Goal: Information Seeking & Learning: Learn about a topic

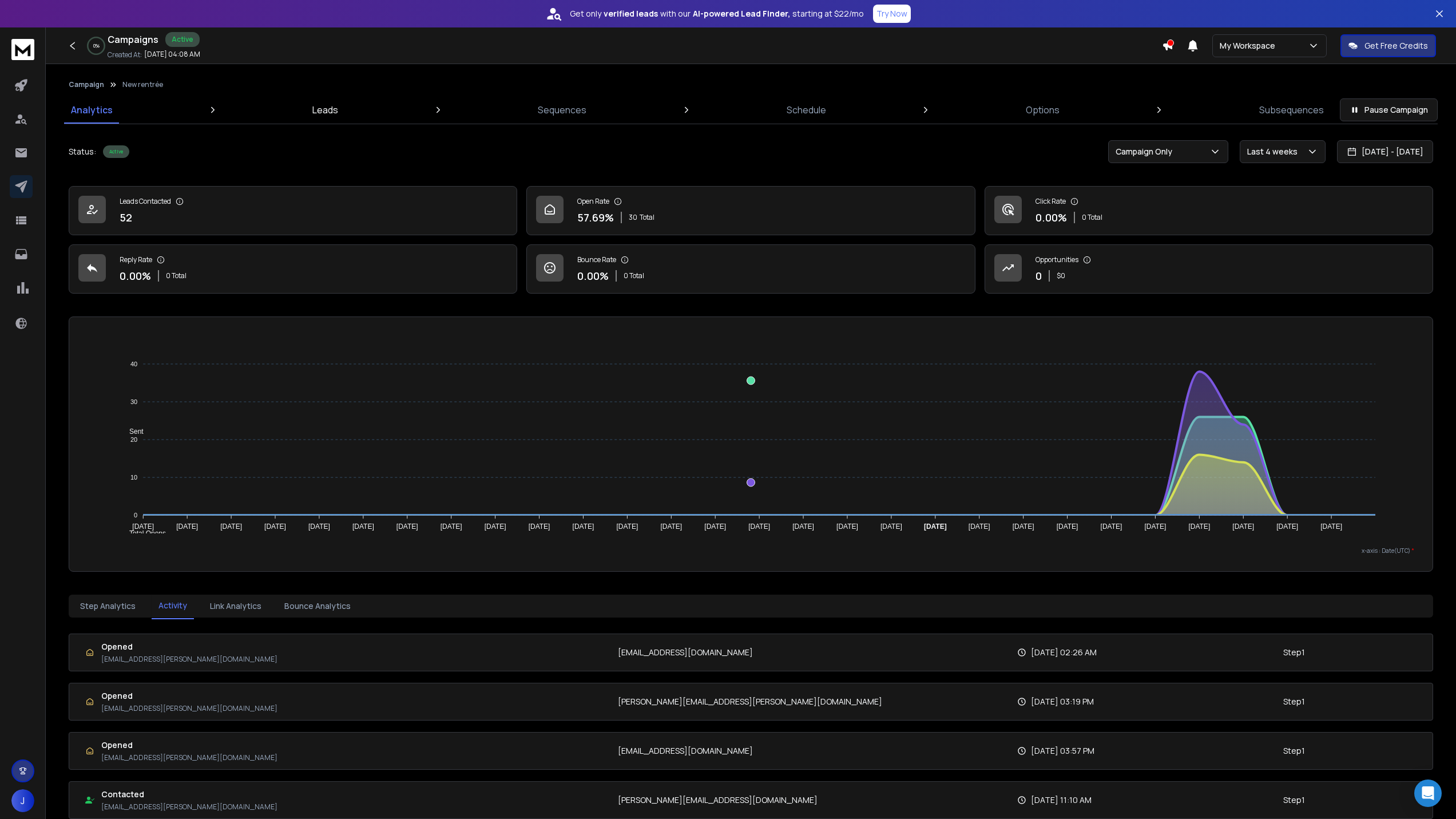
click at [332, 112] on p "Leads" at bounding box center [325, 110] width 26 height 14
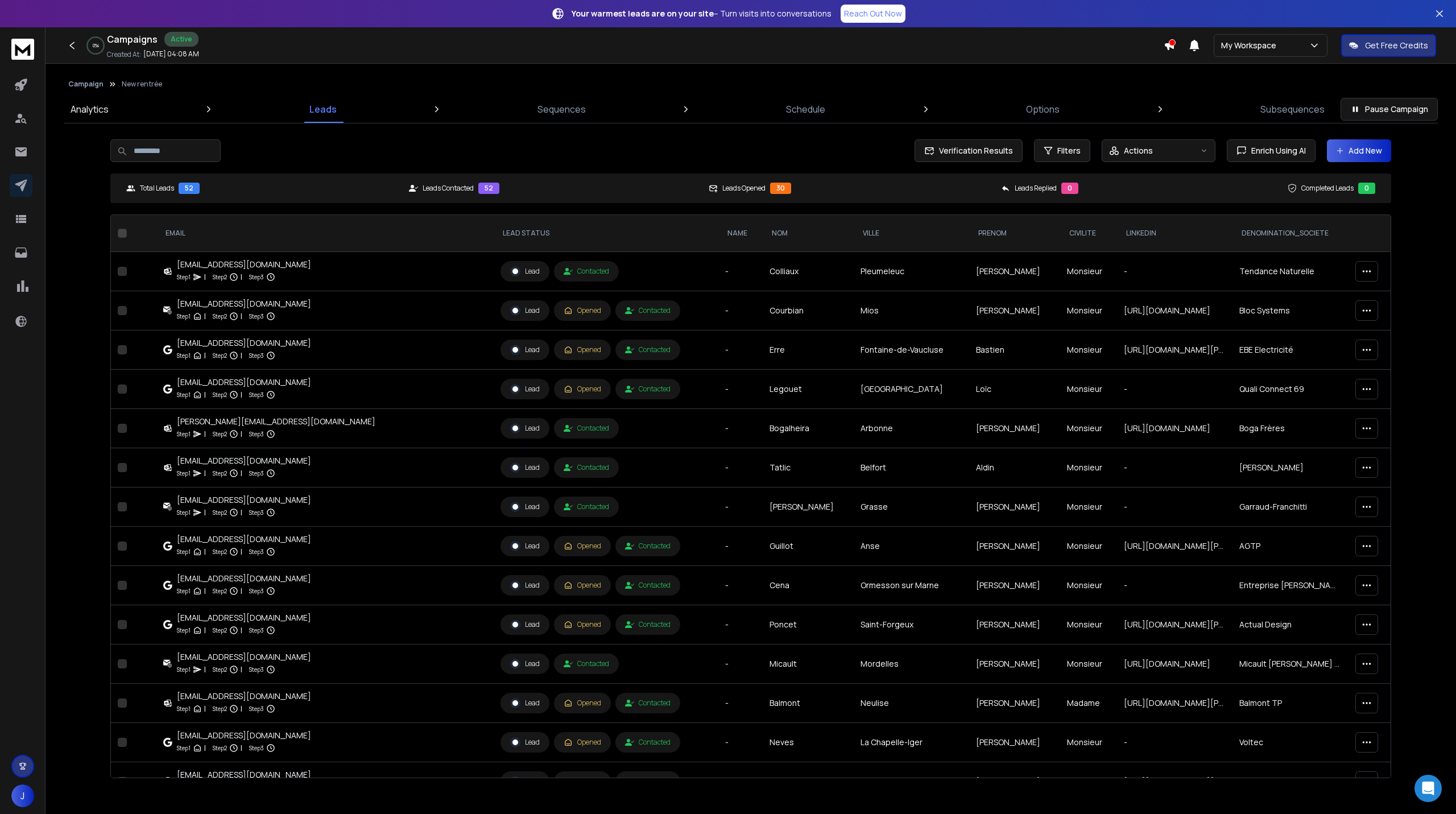
click at [65, 106] on link "Analytics" at bounding box center [89, 109] width 52 height 27
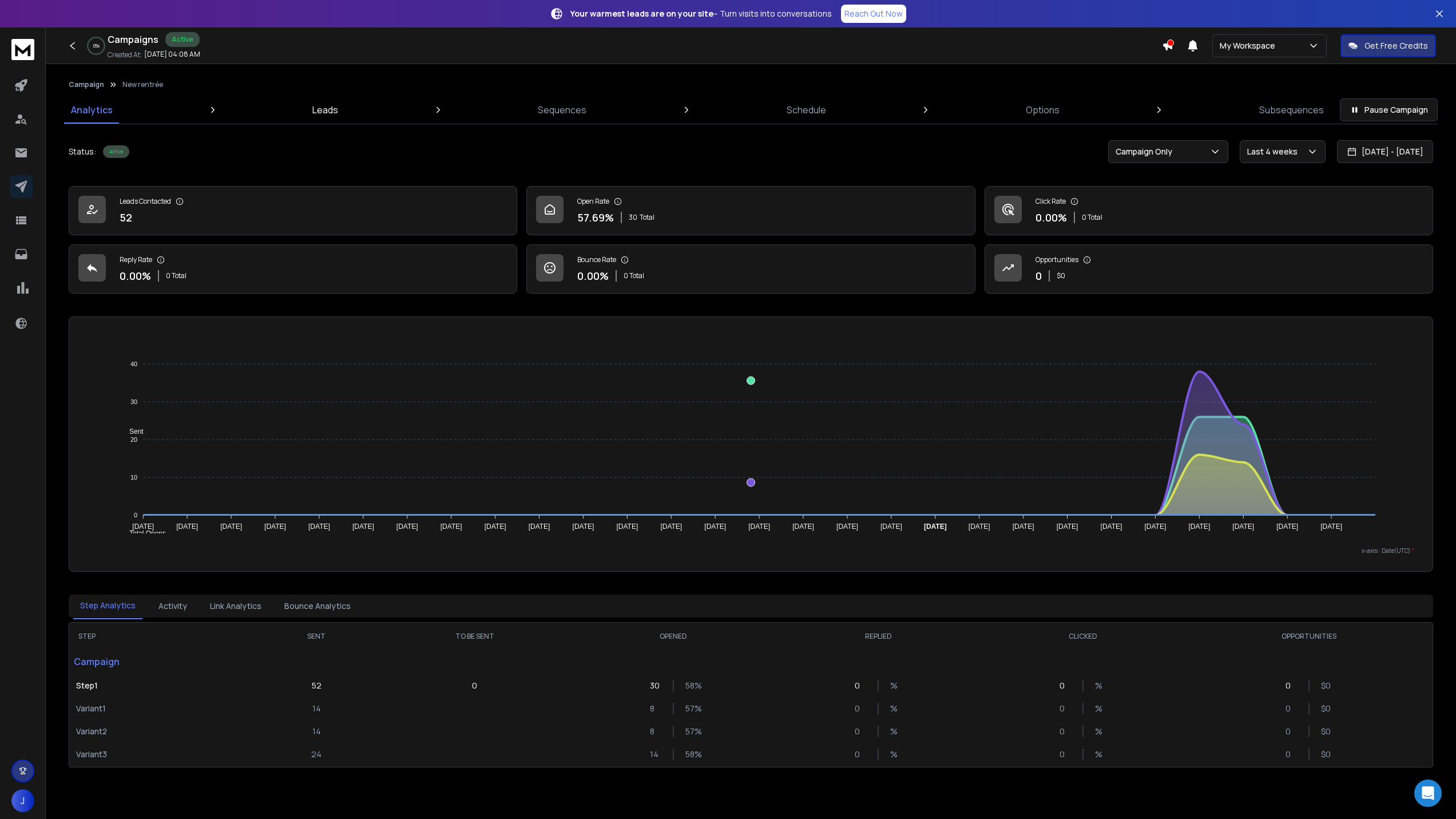
click at [328, 112] on p "Leads" at bounding box center [325, 110] width 26 height 14
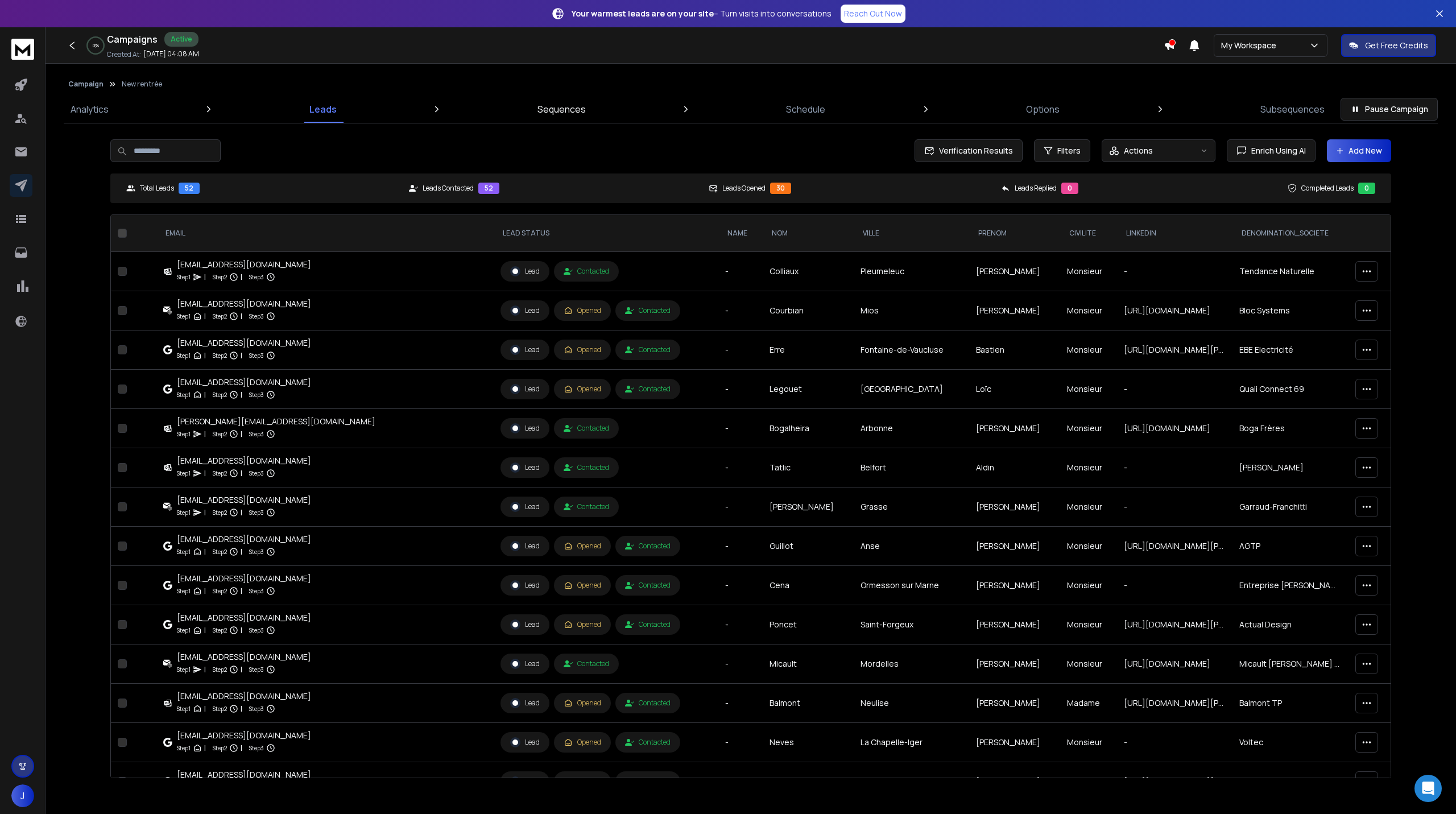
click at [568, 106] on p "Sequences" at bounding box center [562, 109] width 48 height 14
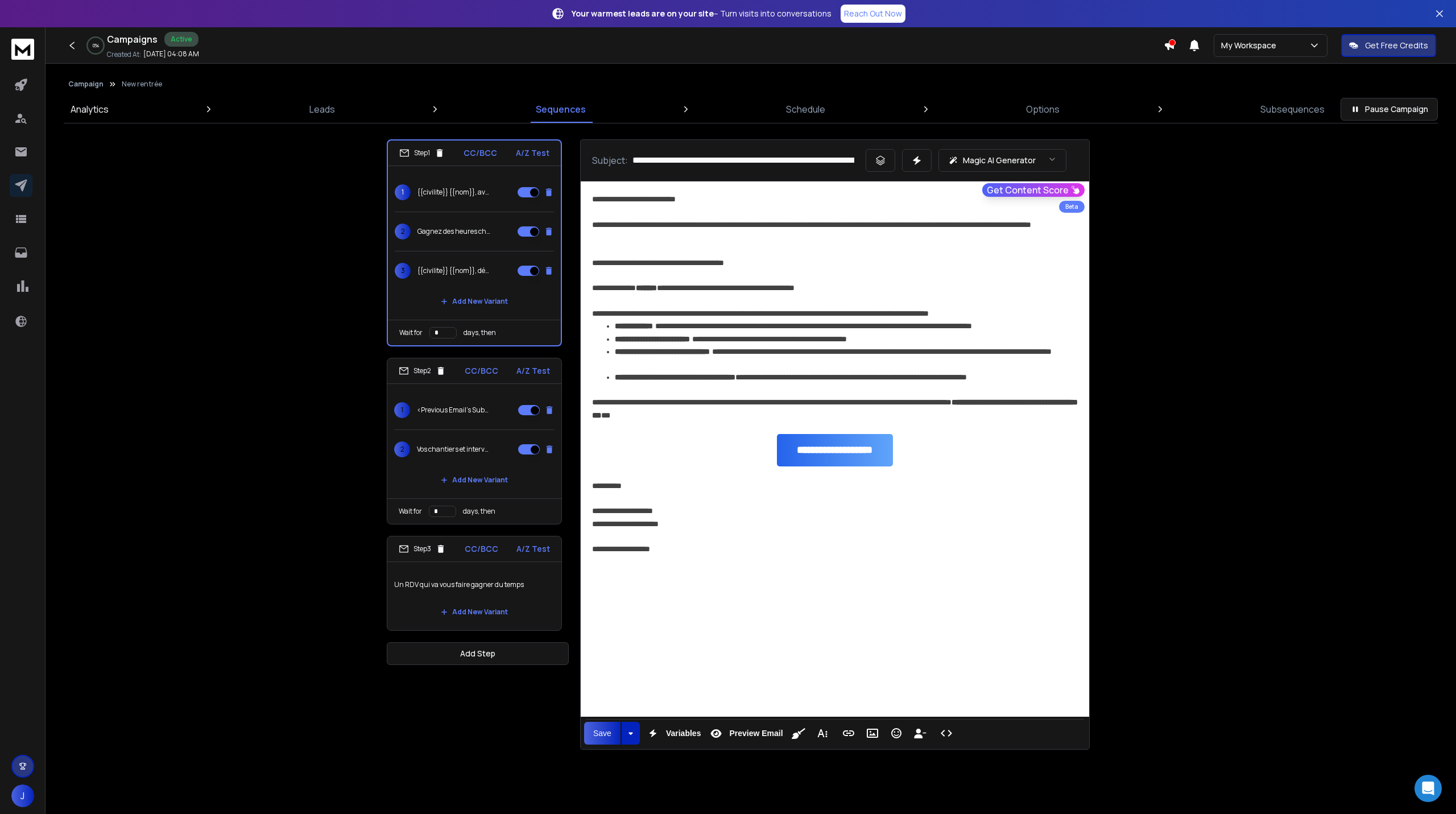
click at [92, 102] on link "Analytics" at bounding box center [89, 109] width 52 height 27
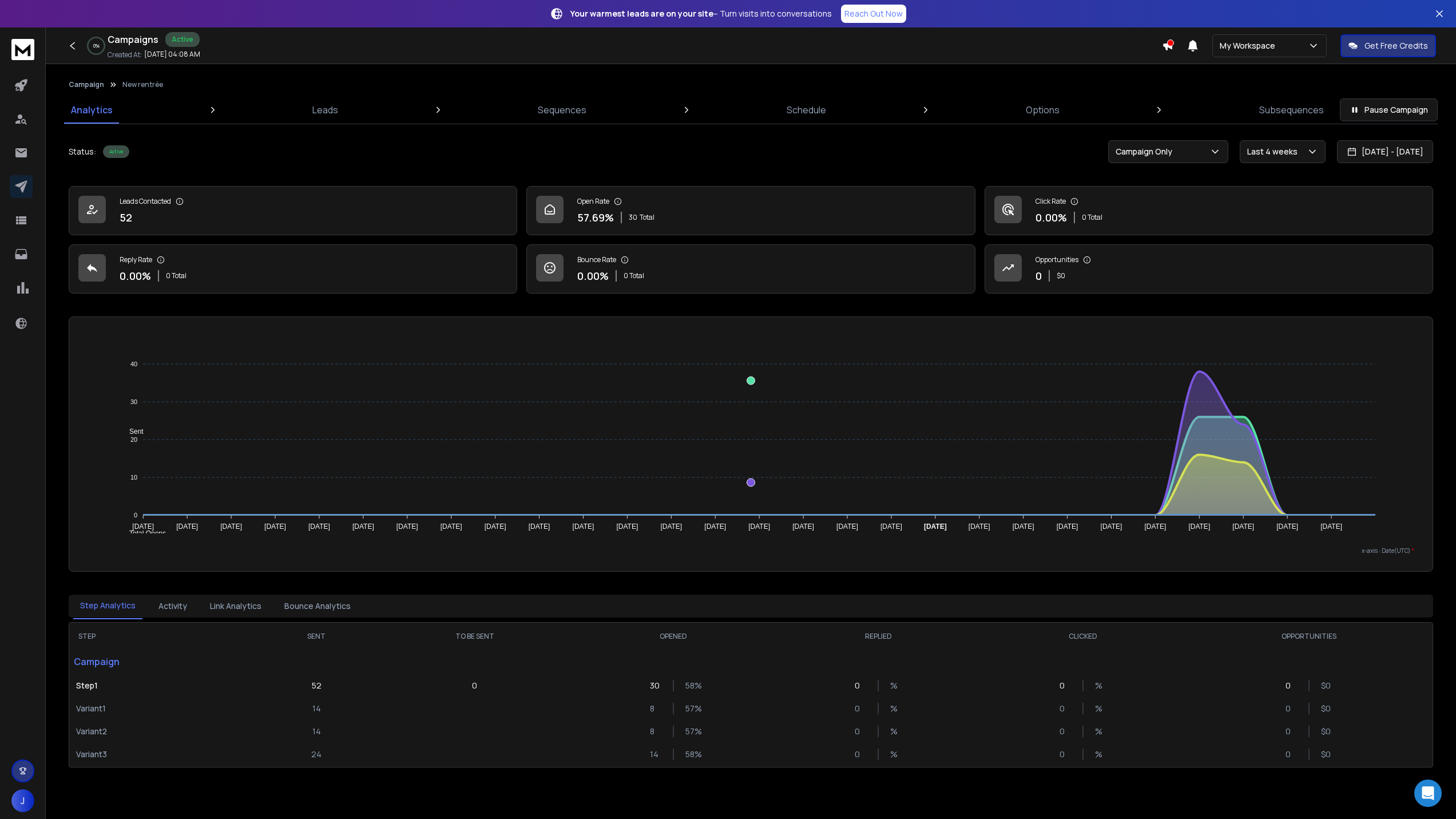
click at [170, 605] on button "Activity" at bounding box center [173, 606] width 42 height 25
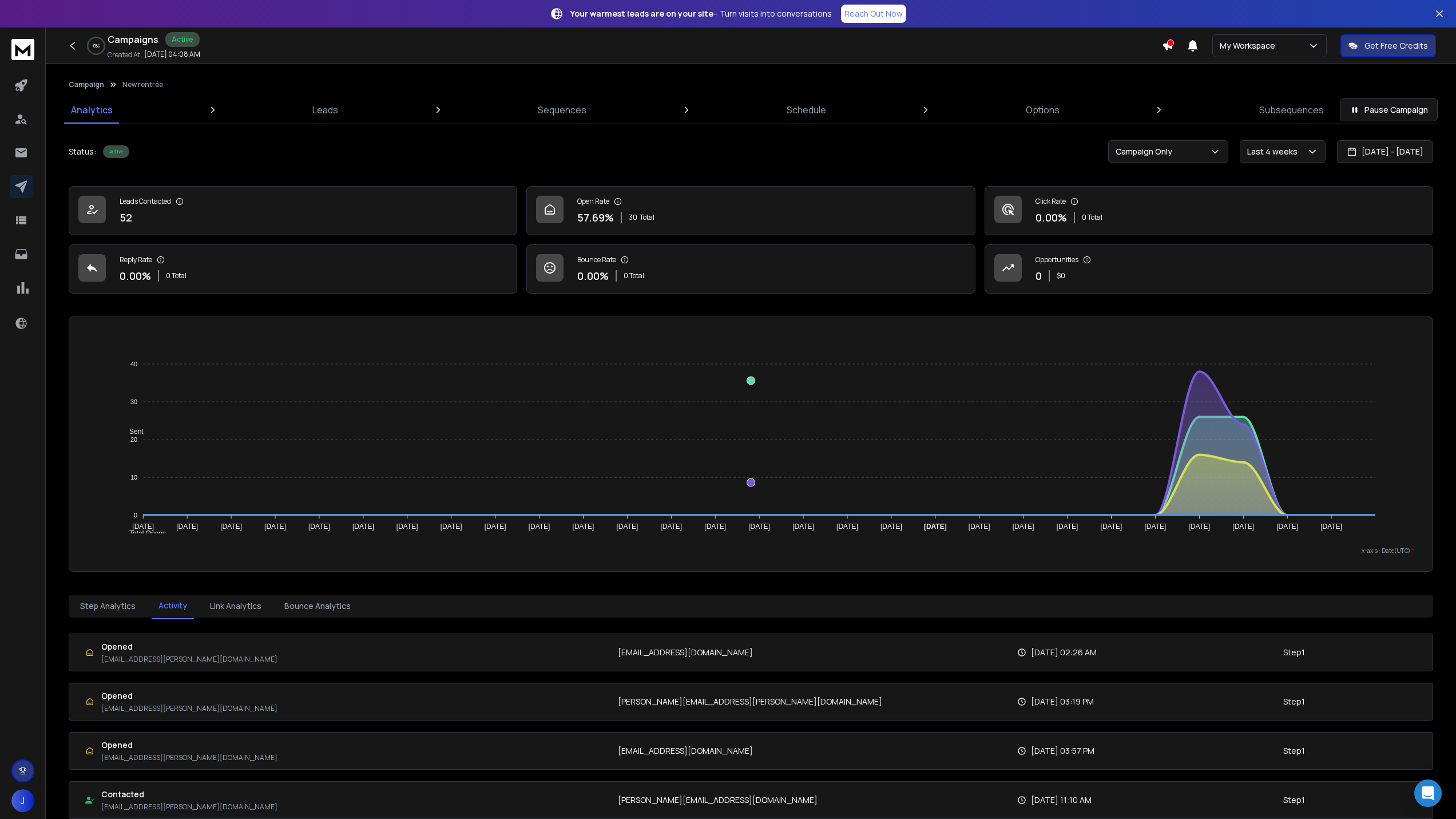
click at [102, 112] on p "Analytics" at bounding box center [92, 110] width 42 height 14
click at [320, 112] on p "Leads" at bounding box center [325, 110] width 26 height 14
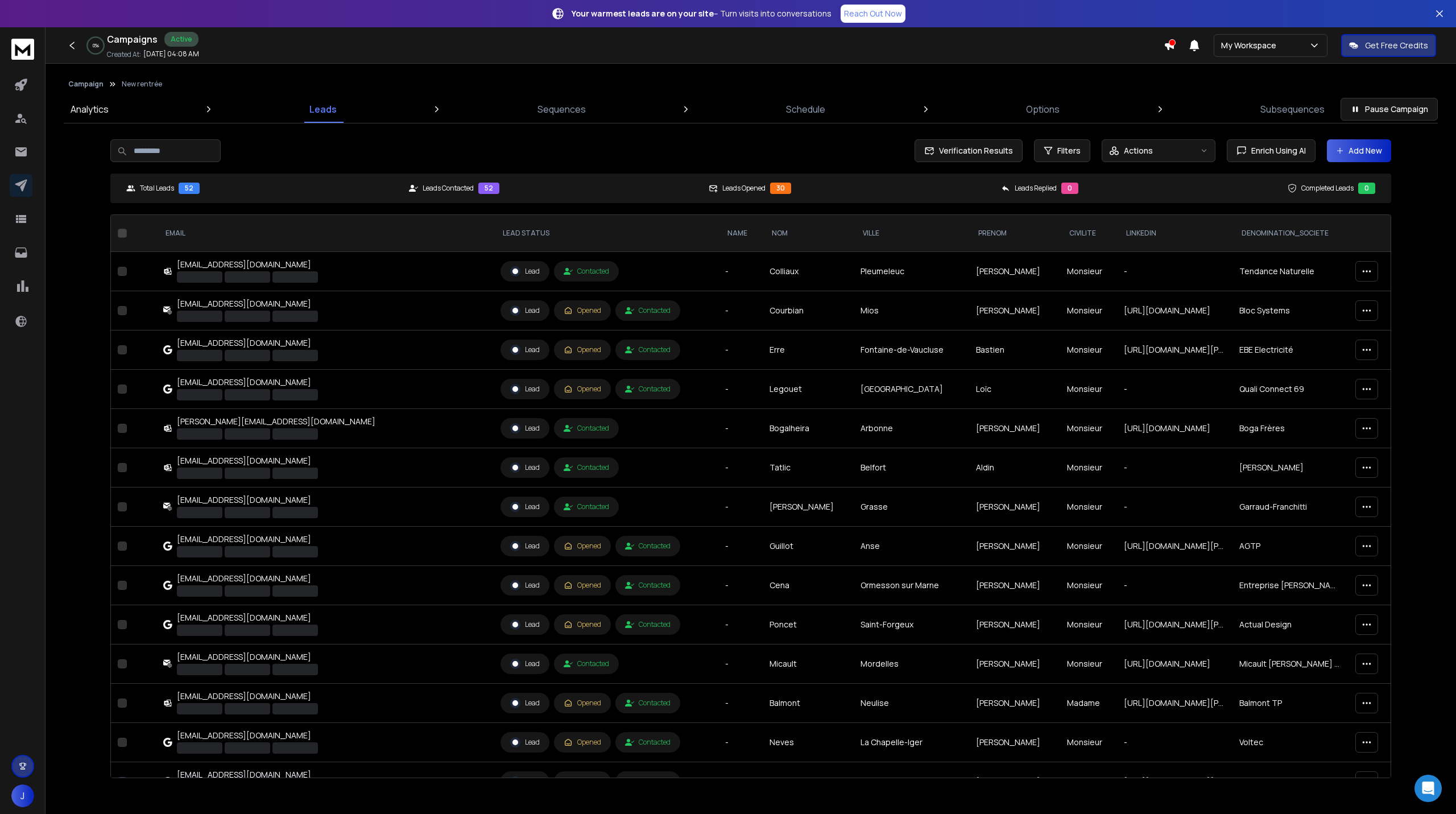
click at [106, 119] on link "Analytics" at bounding box center [89, 109] width 52 height 27
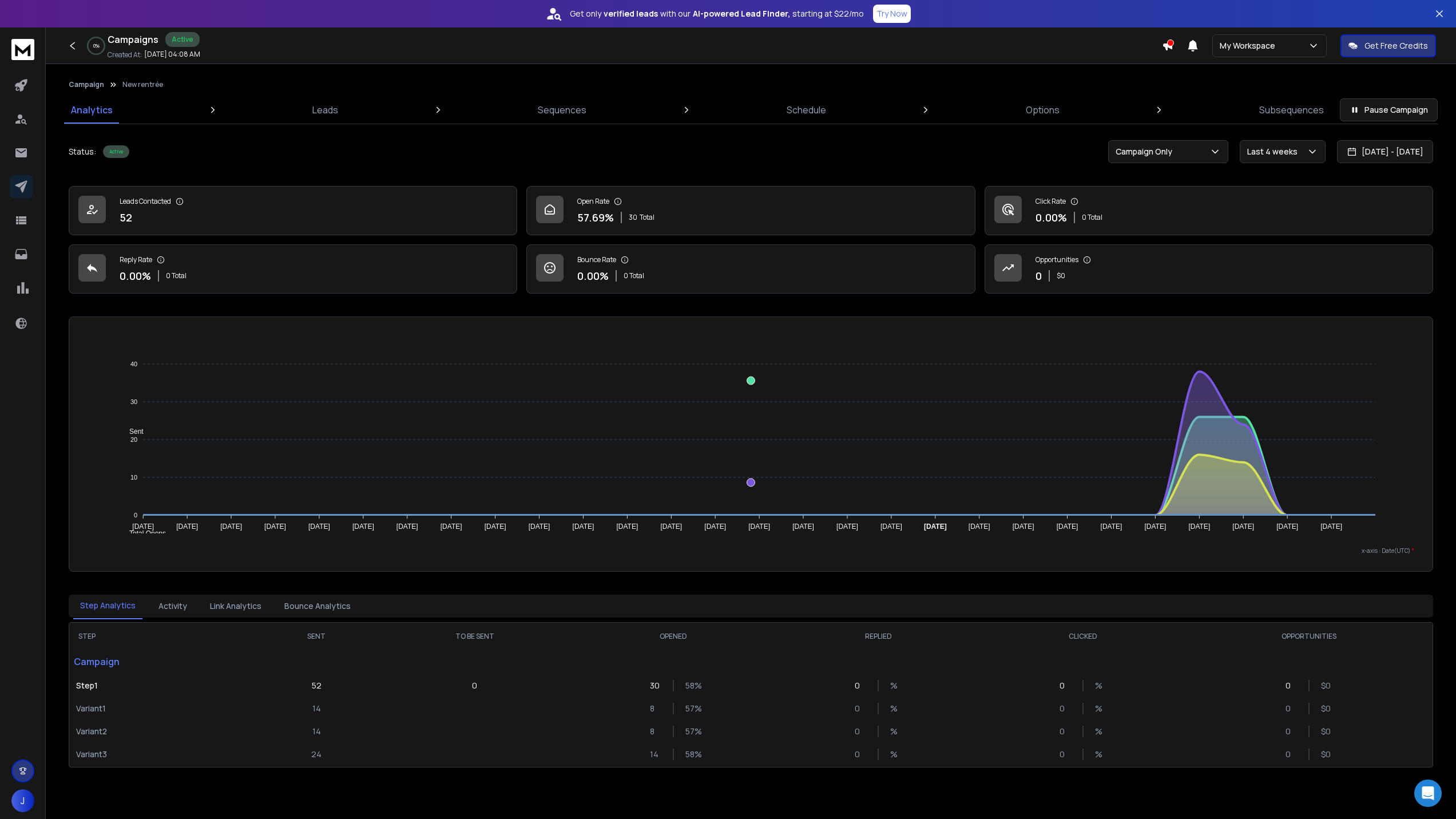
click at [170, 605] on button "Activity" at bounding box center [173, 606] width 42 height 25
click at [121, 611] on button "Step Analytics" at bounding box center [107, 606] width 69 height 26
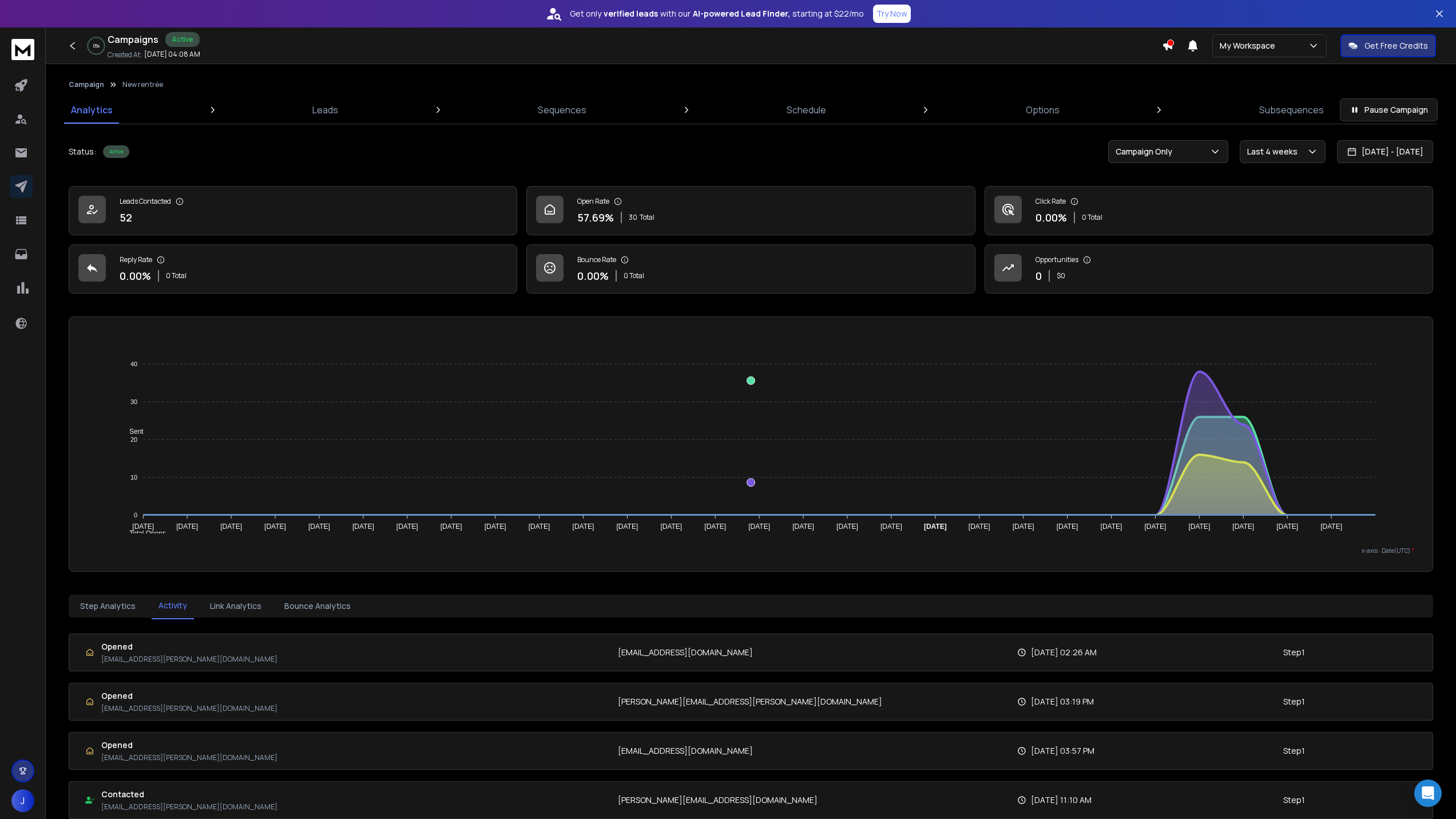
click at [156, 611] on button "Activity" at bounding box center [173, 606] width 42 height 26
click at [124, 610] on button "Step Analytics" at bounding box center [107, 606] width 69 height 25
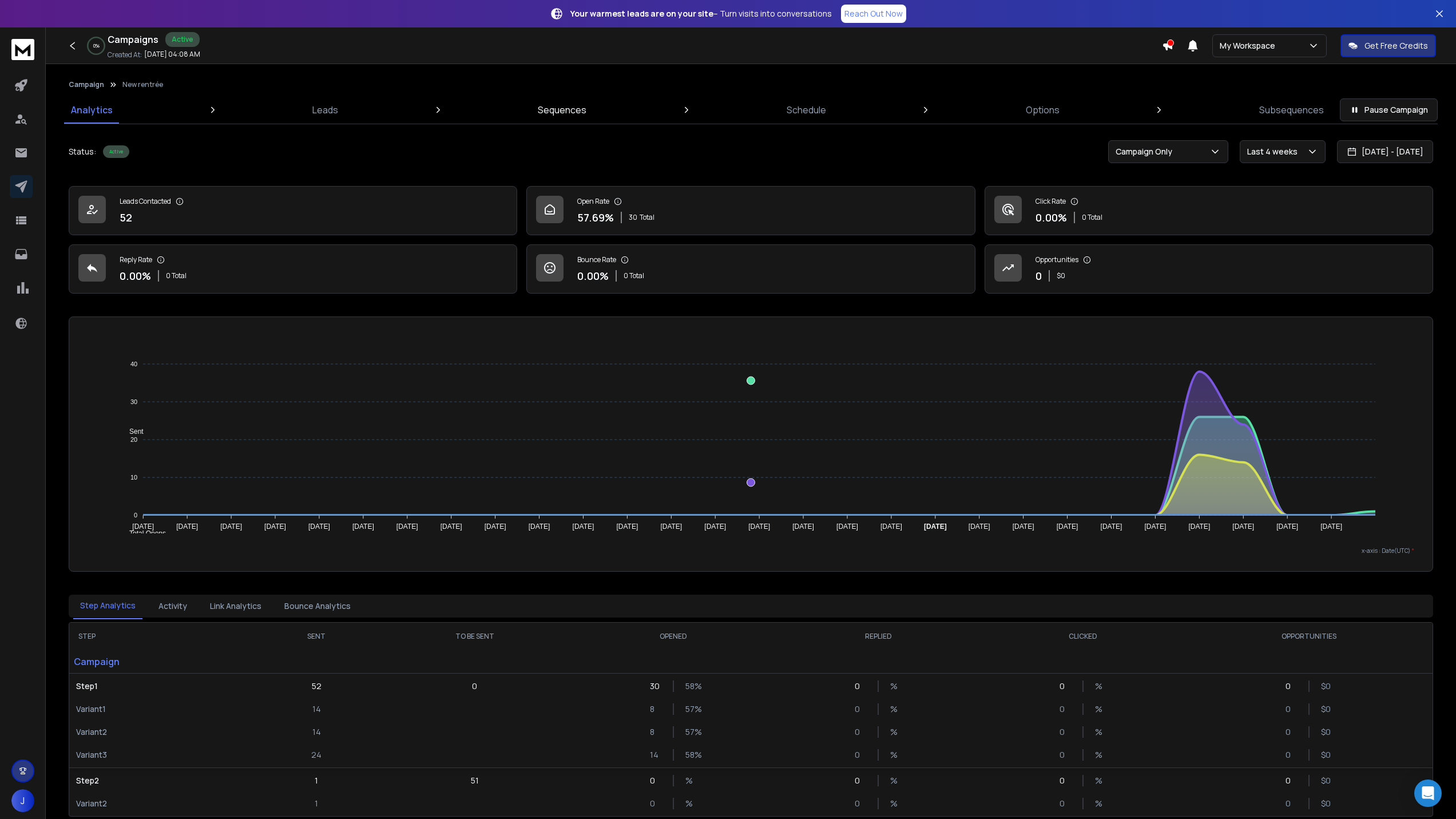
click at [553, 111] on p "Sequences" at bounding box center [562, 110] width 49 height 14
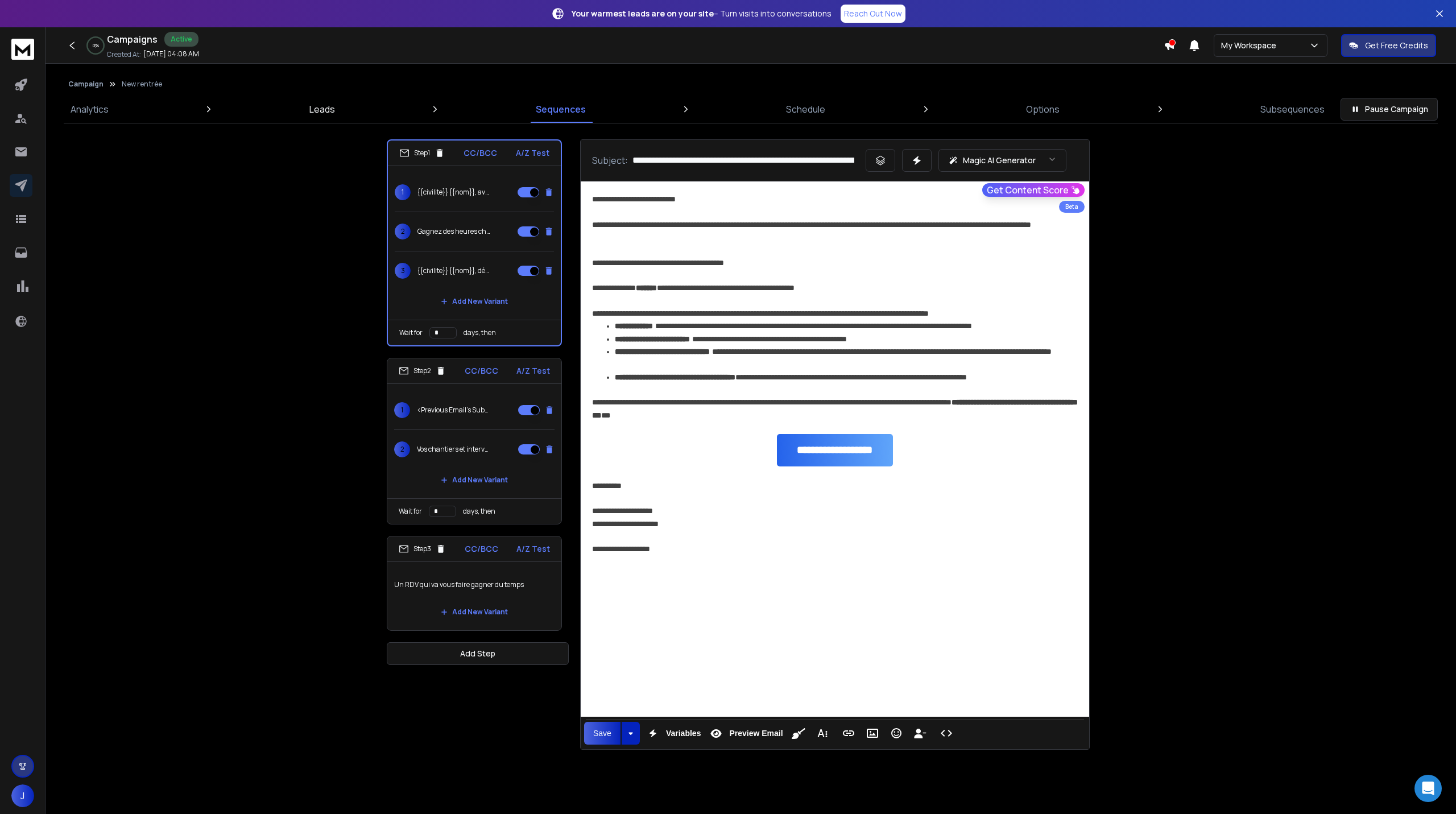
click at [329, 107] on p "Leads" at bounding box center [322, 109] width 25 height 14
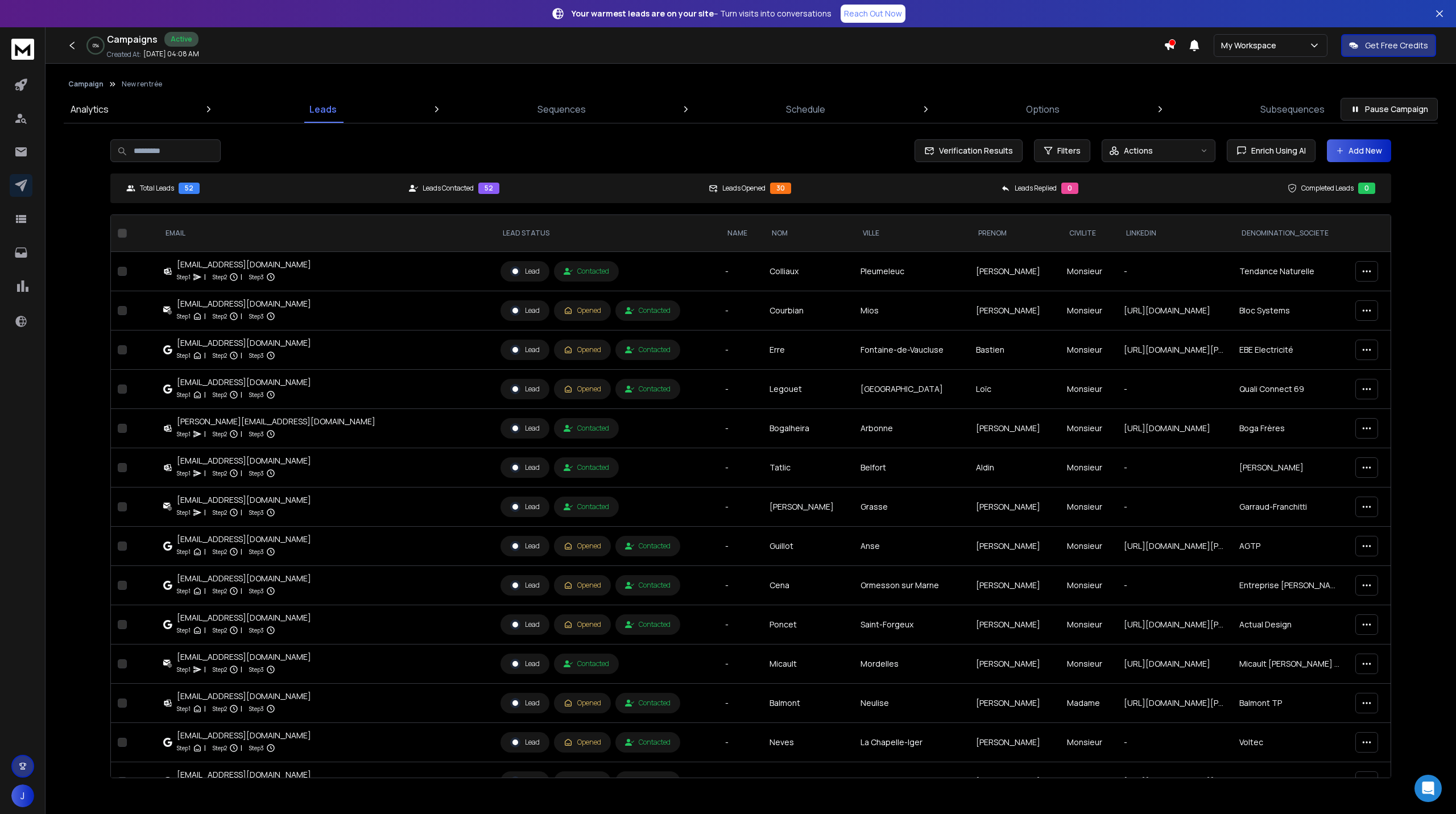
click at [98, 111] on p "Analytics" at bounding box center [89, 109] width 38 height 14
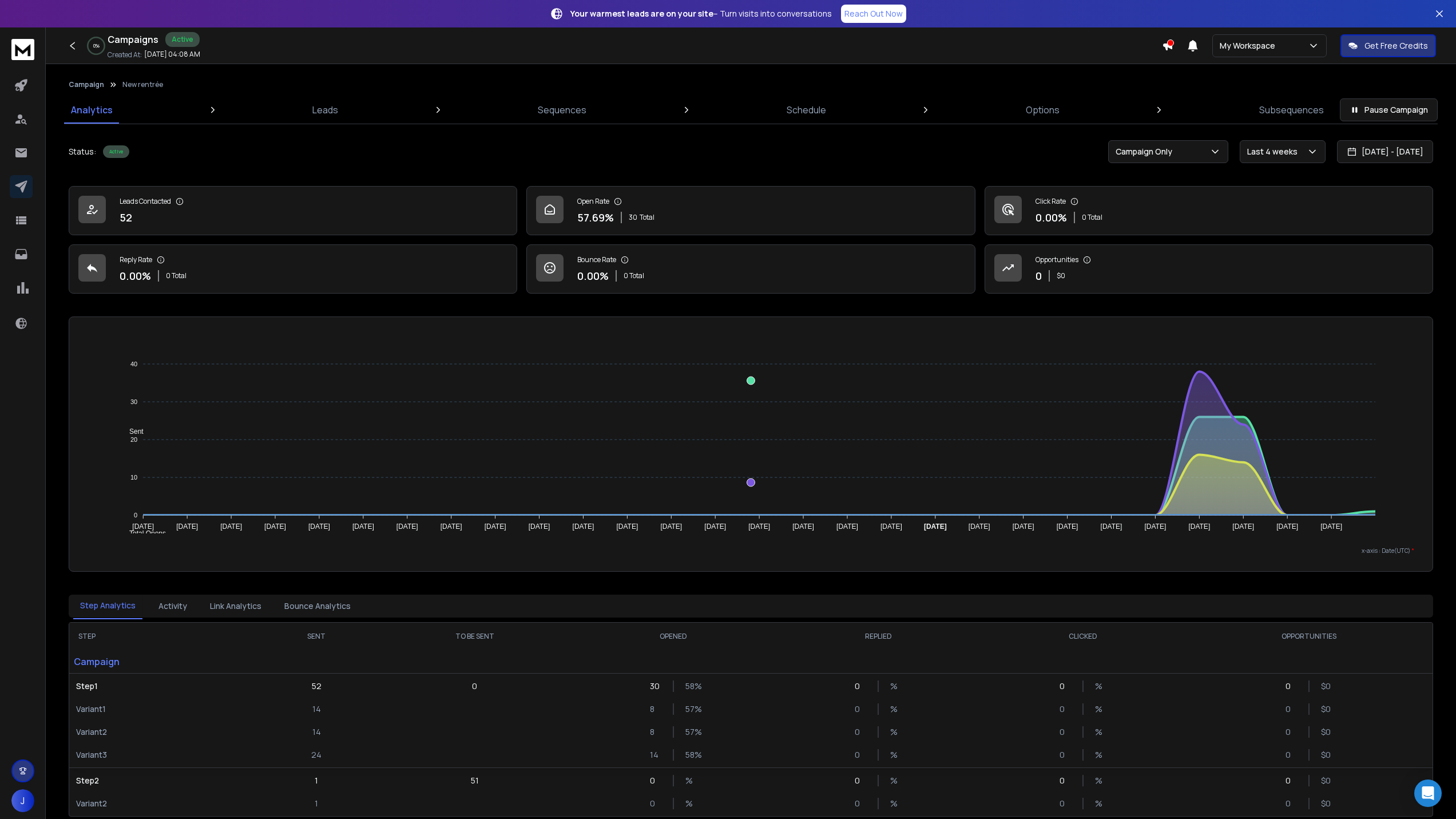
click at [175, 603] on button "Activity" at bounding box center [173, 606] width 42 height 25
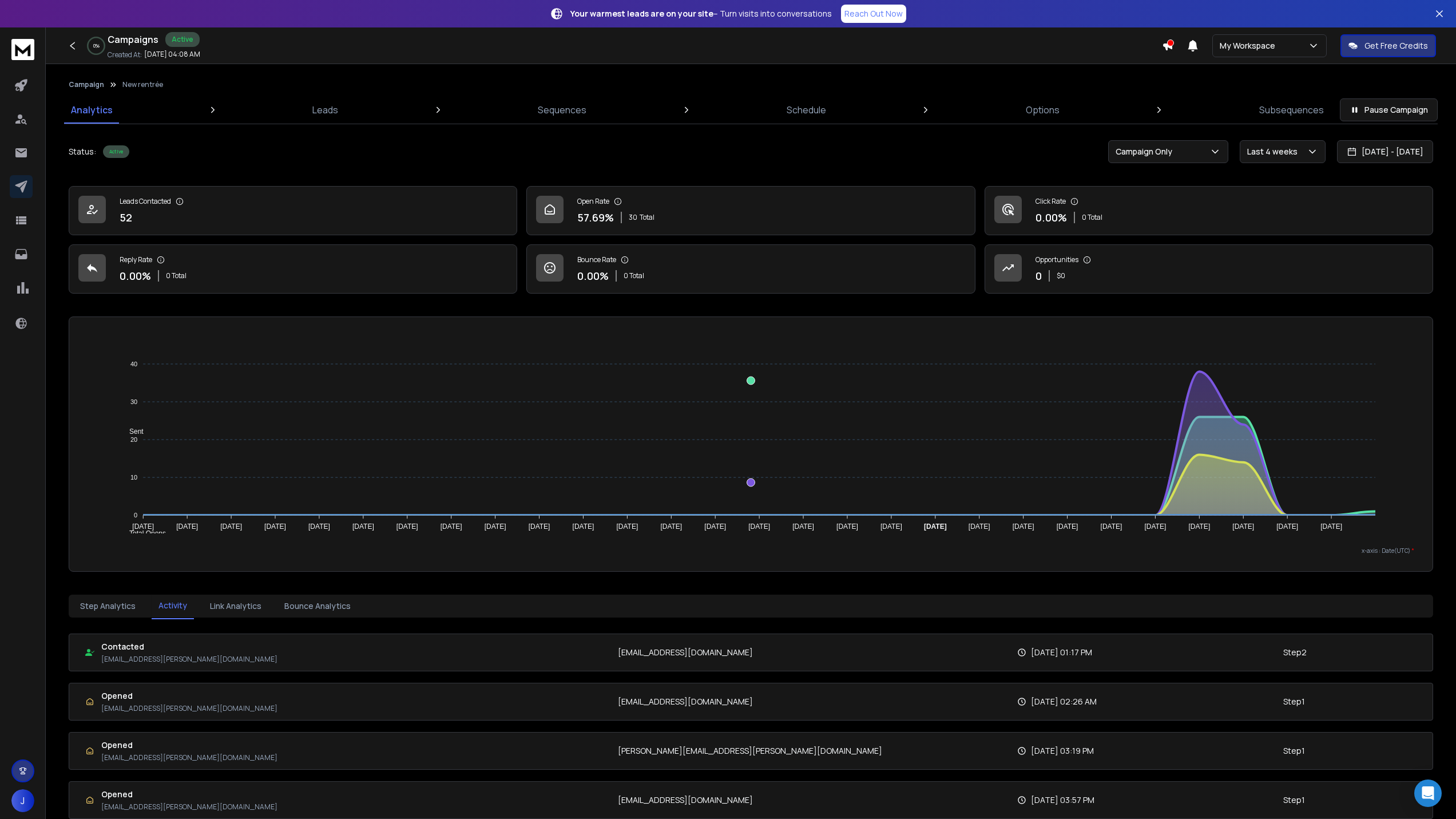
click at [112, 605] on button "Step Analytics" at bounding box center [107, 606] width 69 height 25
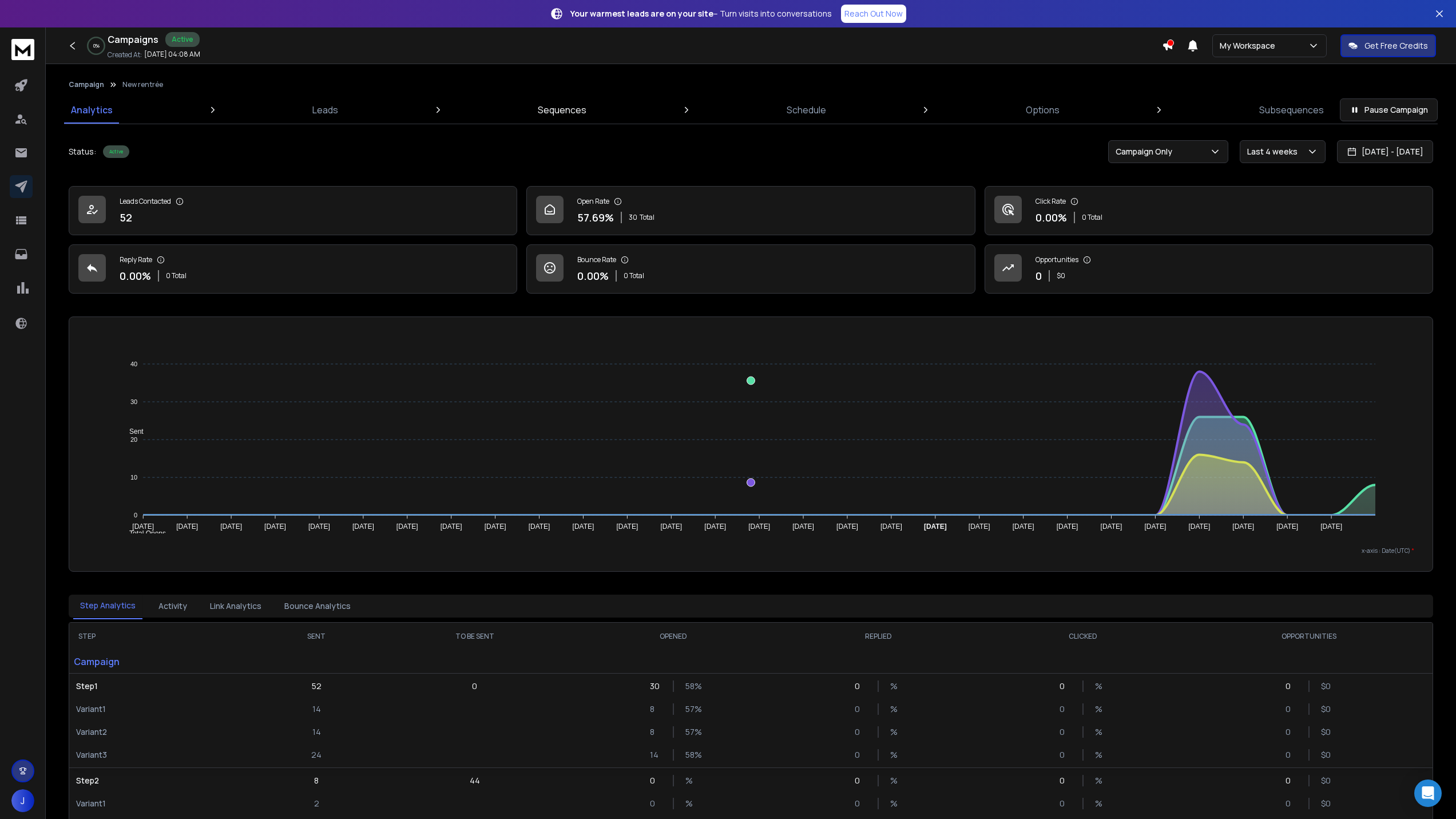
click at [569, 112] on p "Sequences" at bounding box center [562, 110] width 49 height 14
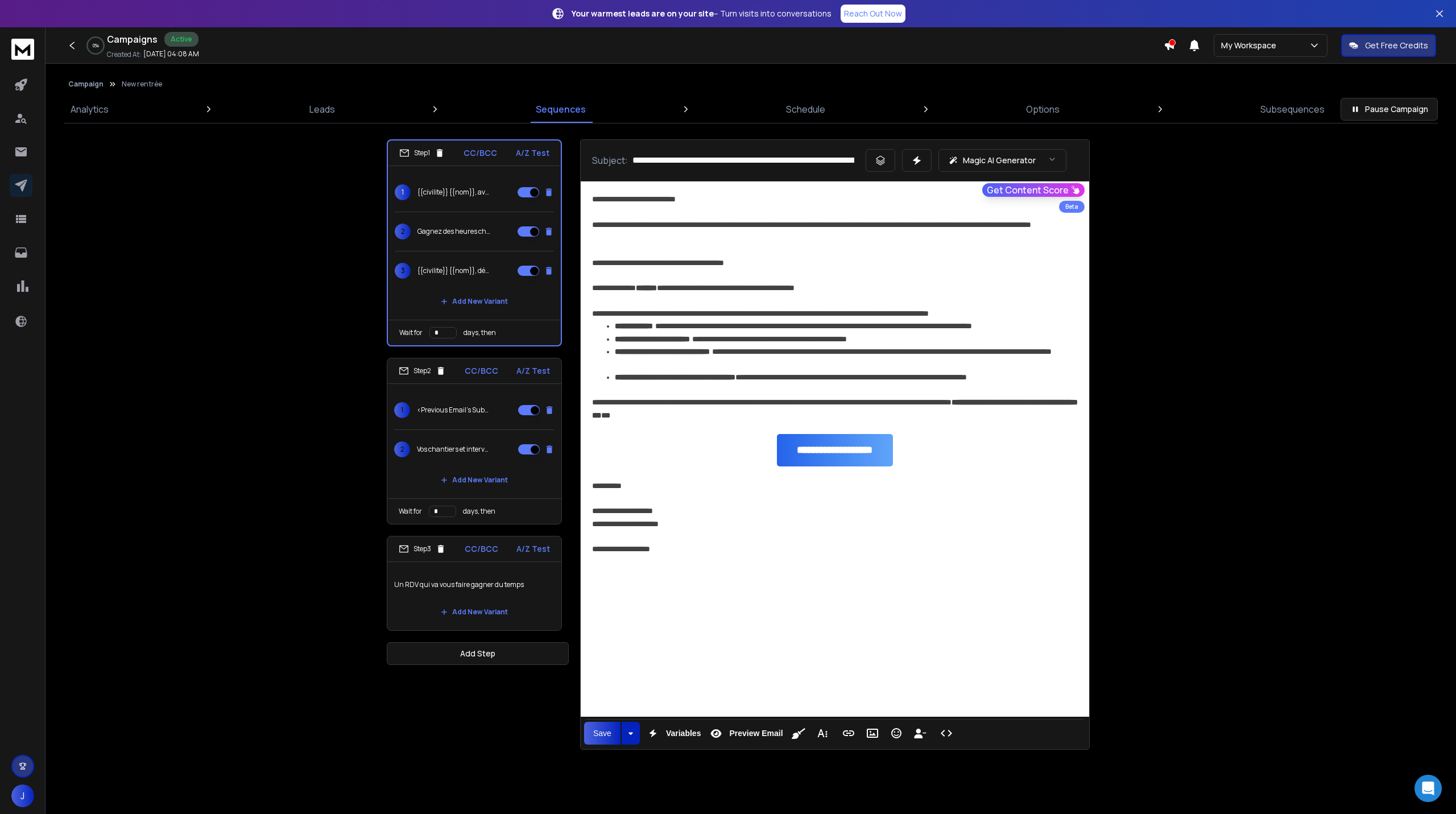
click at [463, 414] on p "<Previous Email's Subject>" at bounding box center [453, 410] width 73 height 9
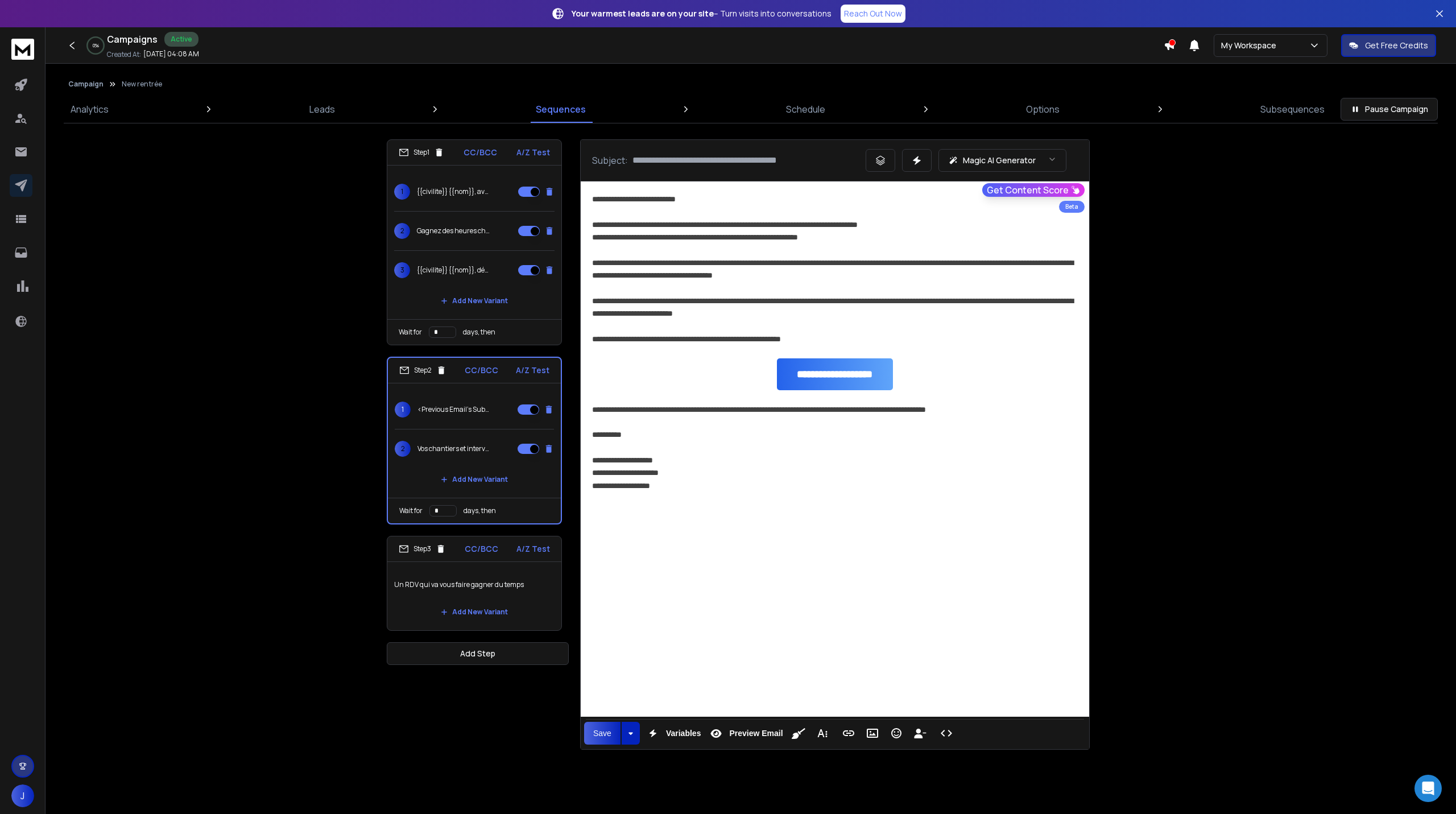
click at [459, 447] on p "Vos chantiers et interventions, plus facilement" at bounding box center [453, 449] width 73 height 9
click at [497, 594] on p "Un RDV qui va vous faire gagner du temps" at bounding box center [474, 584] width 160 height 32
type input "**********"
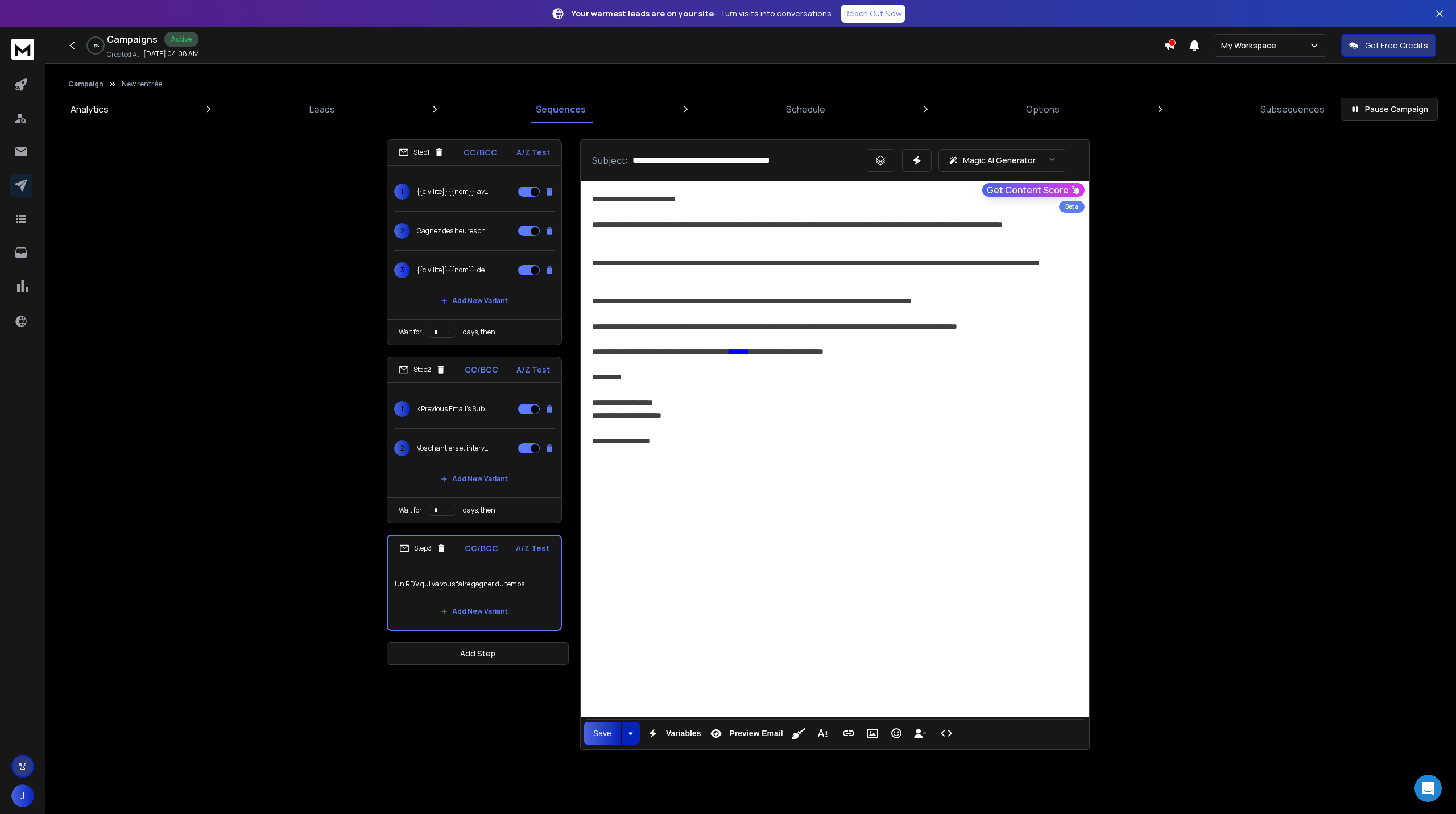
click at [109, 111] on p "Analytics" at bounding box center [89, 109] width 38 height 14
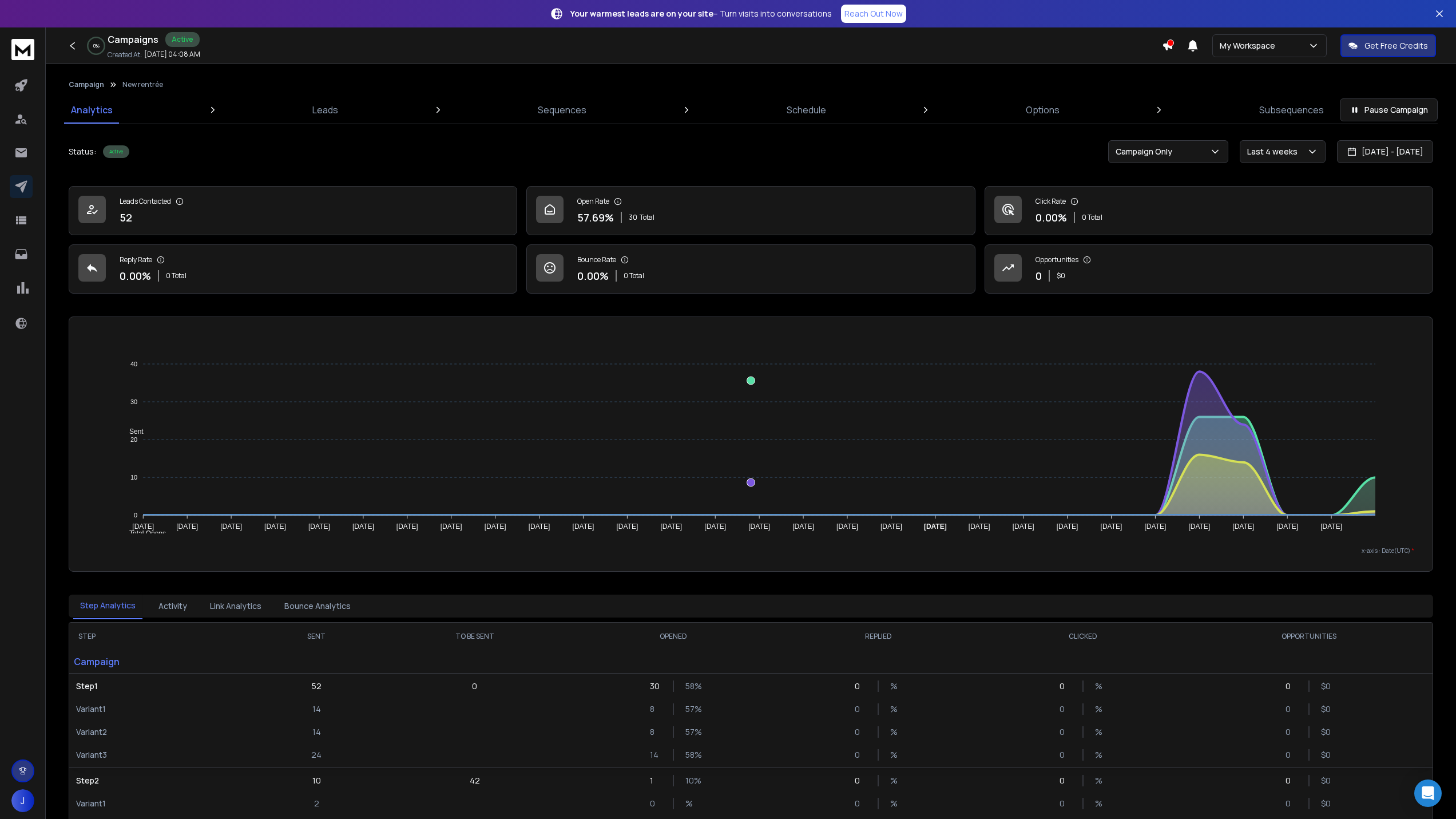
click at [176, 602] on button "Activity" at bounding box center [173, 606] width 42 height 25
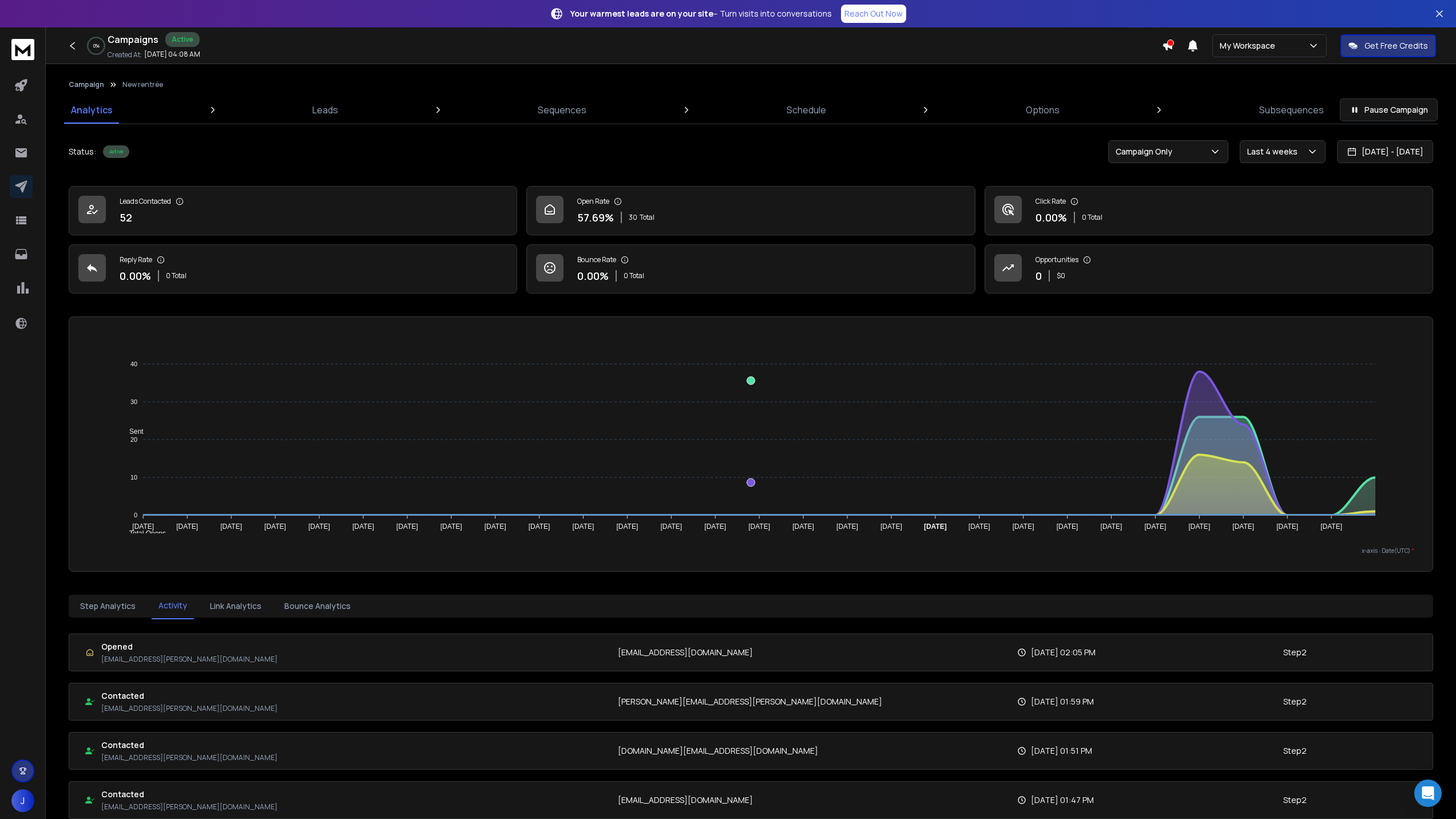
click at [167, 605] on button "Activity" at bounding box center [173, 606] width 42 height 26
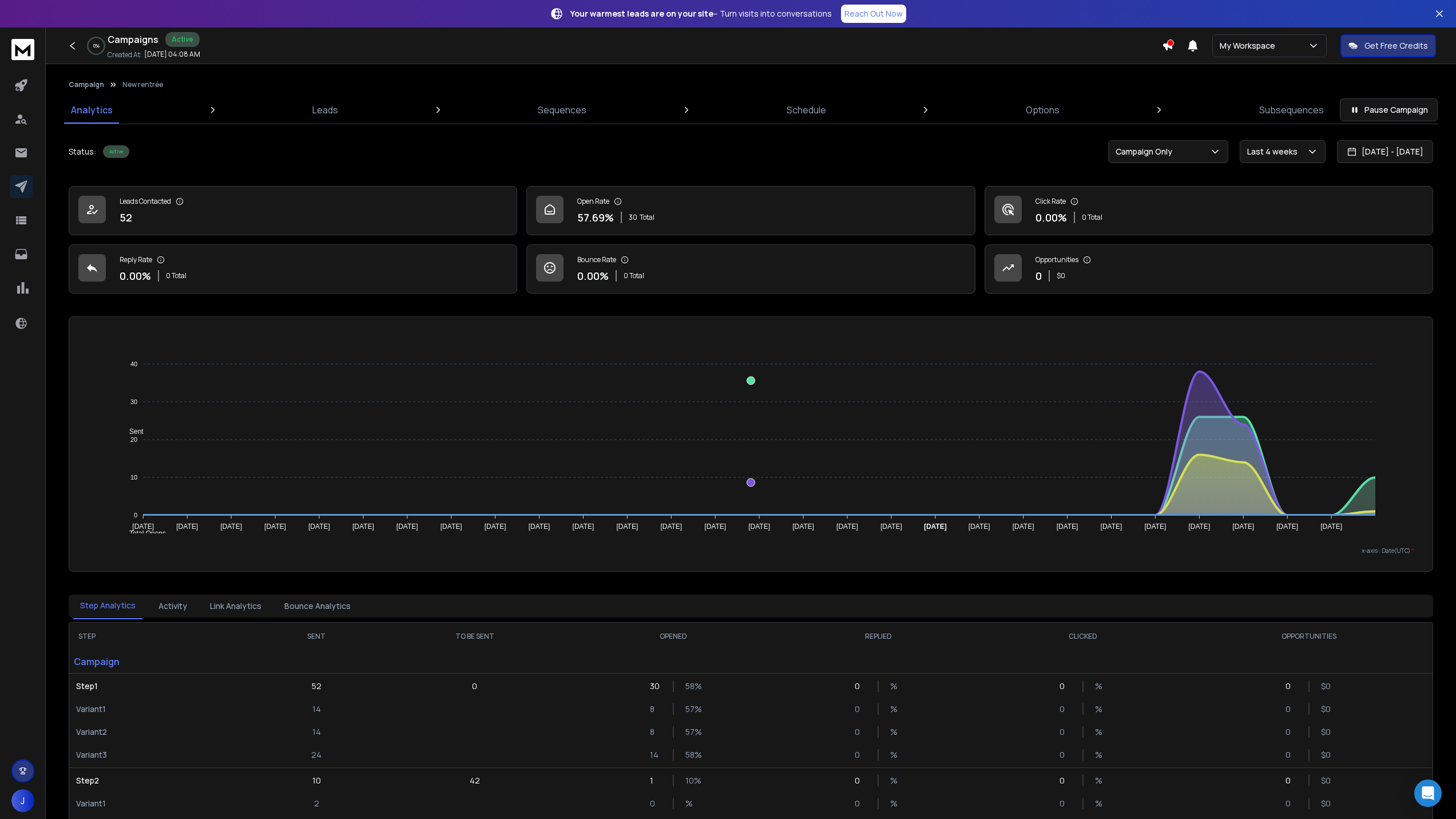
click at [170, 604] on button "Activity" at bounding box center [173, 606] width 42 height 25
click at [116, 603] on button "Step Analytics" at bounding box center [107, 606] width 69 height 26
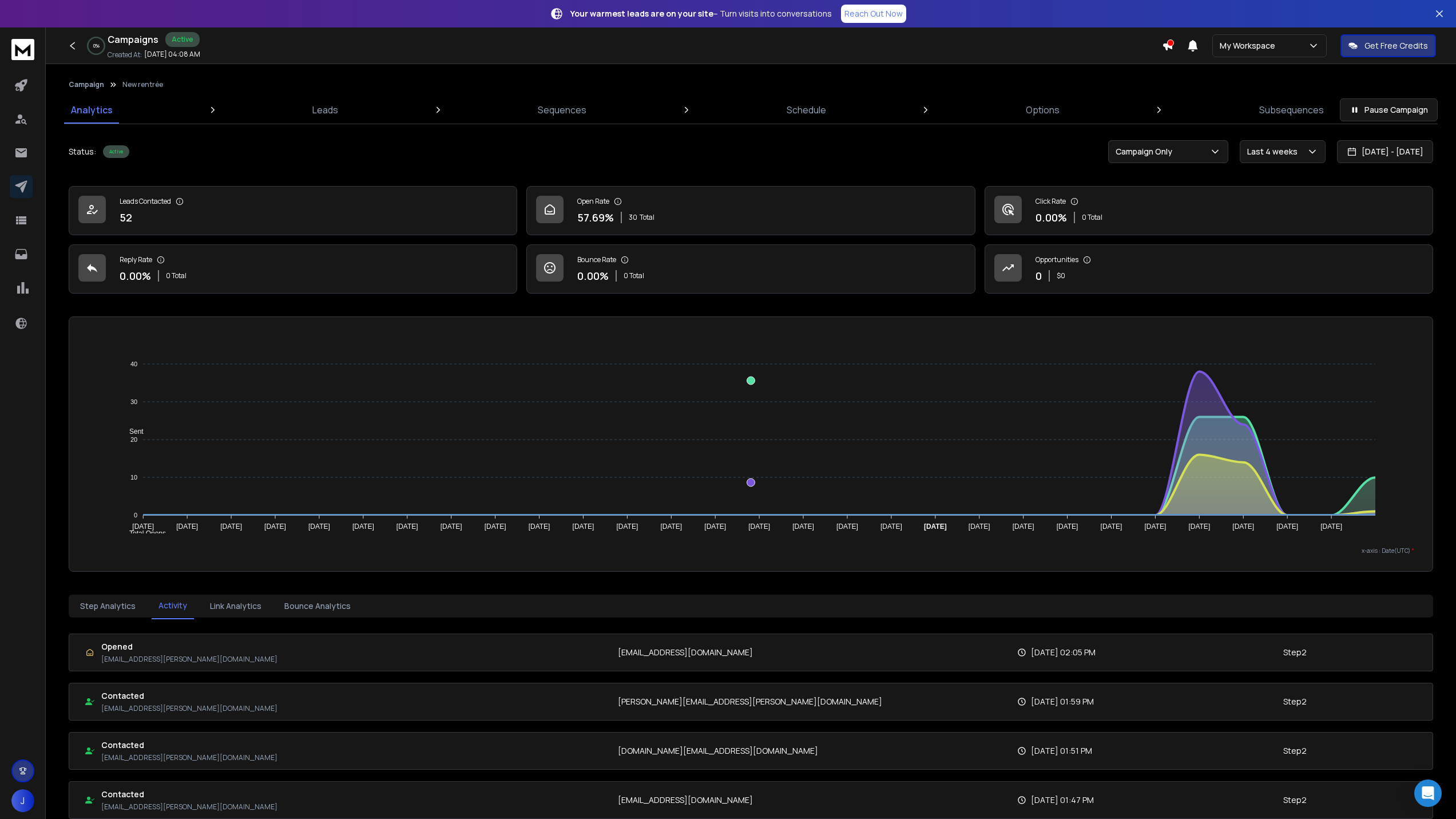
click at [171, 604] on button "Activity" at bounding box center [173, 606] width 42 height 26
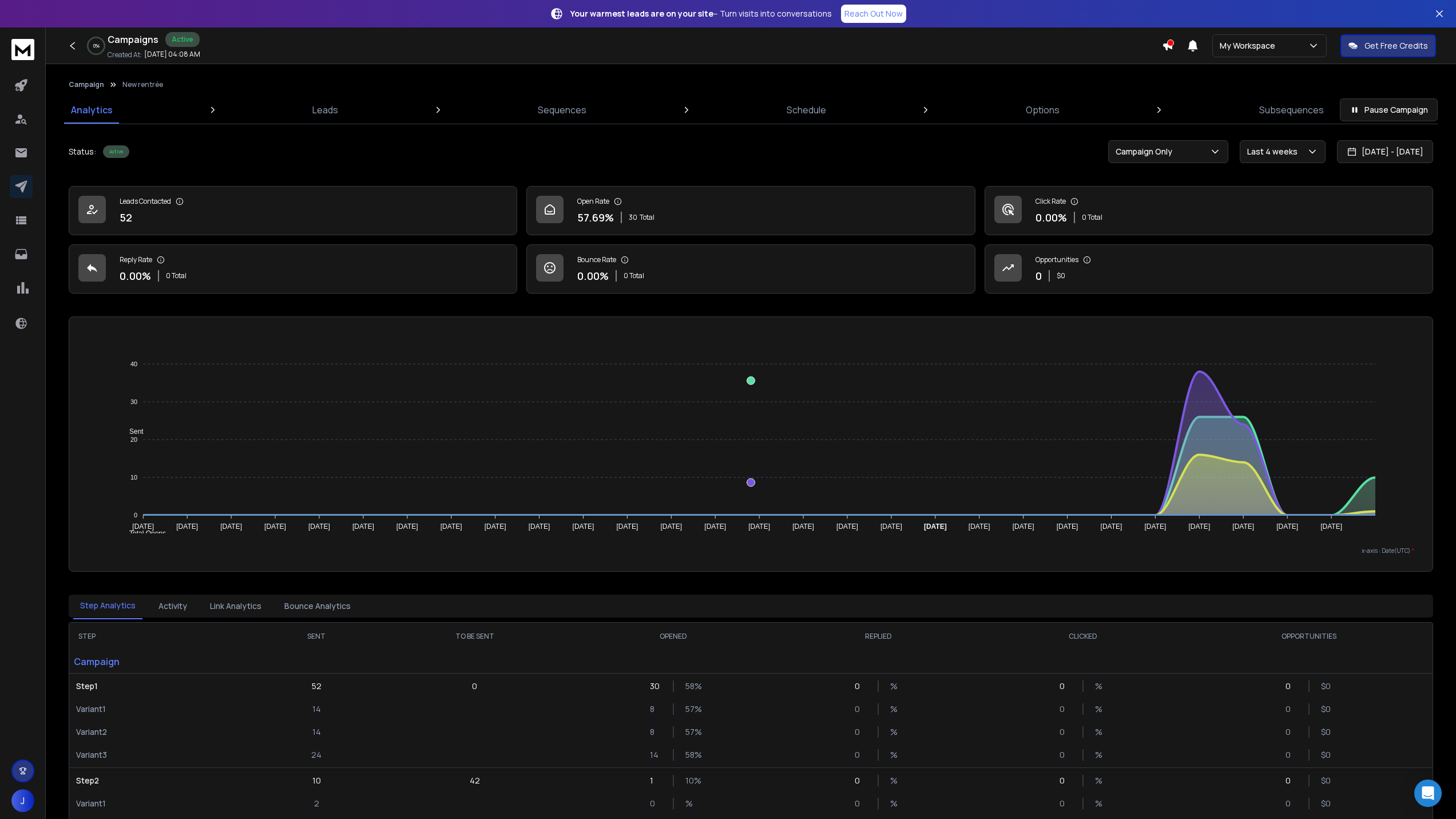
click at [119, 607] on button "Step Analytics" at bounding box center [107, 606] width 69 height 26
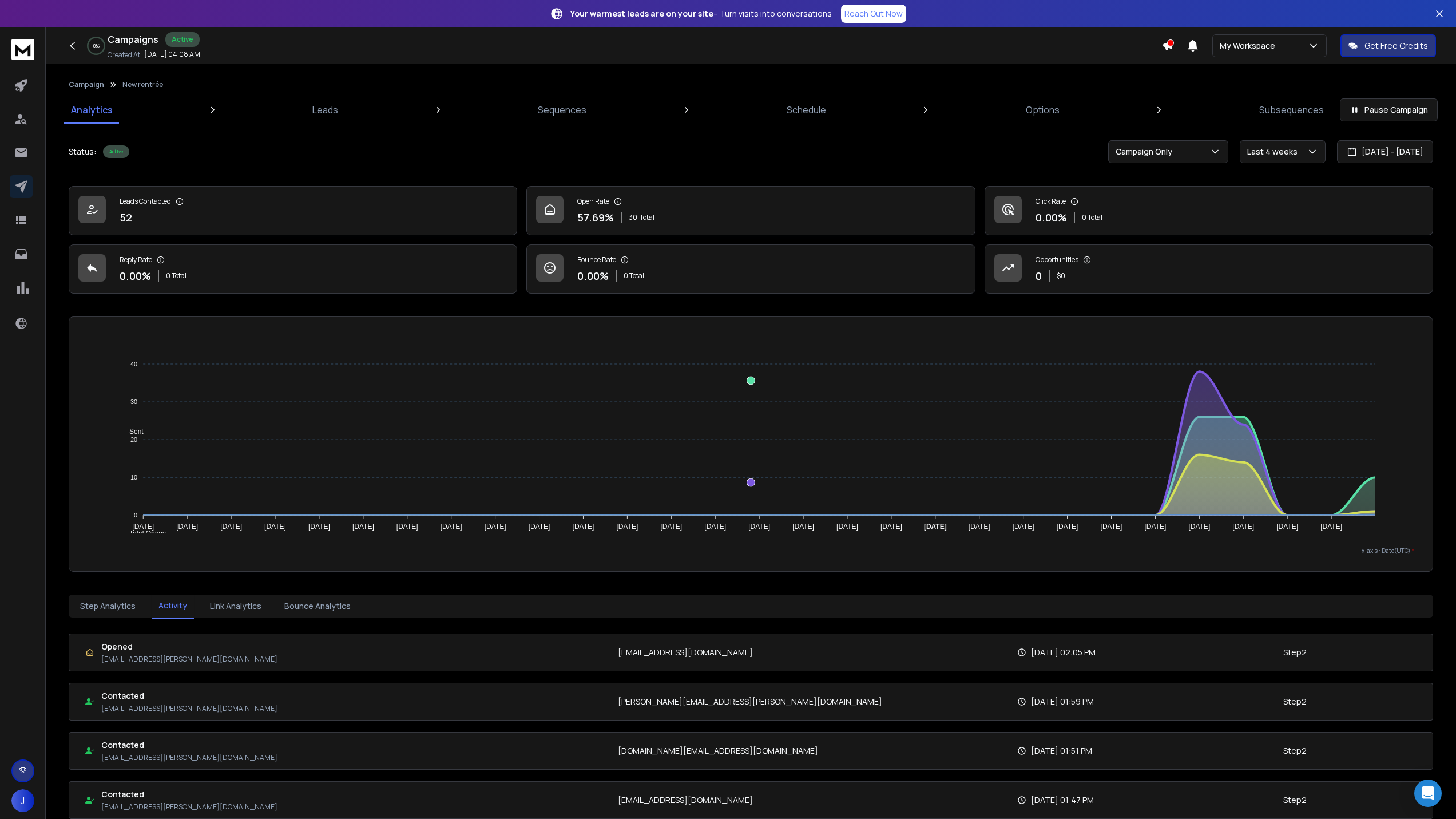
click at [180, 605] on button "Activity" at bounding box center [173, 606] width 42 height 26
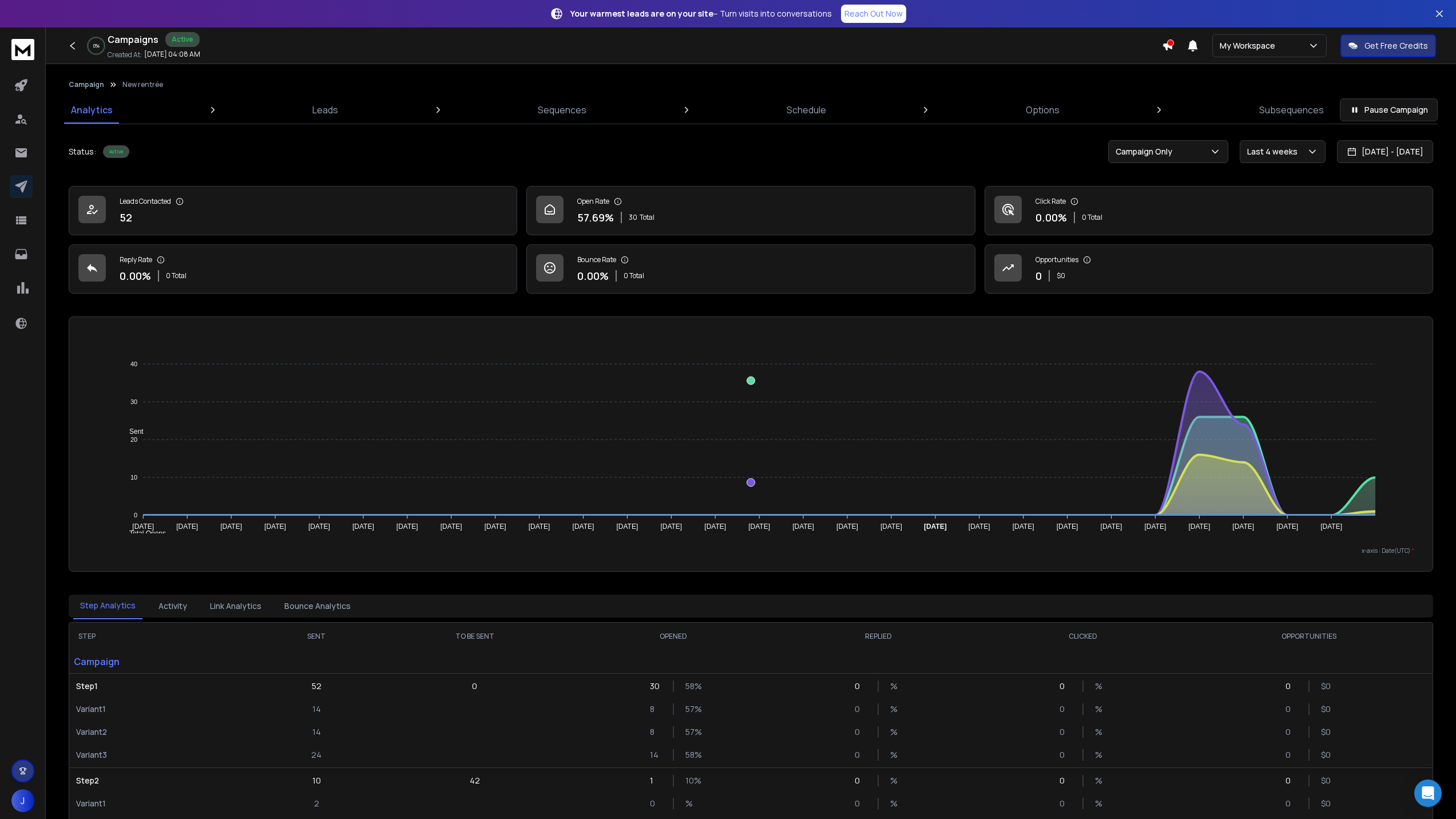
click at [96, 617] on button "Step Analytics" at bounding box center [107, 606] width 69 height 26
click at [169, 608] on button "Activity" at bounding box center [173, 606] width 42 height 25
click at [169, 604] on button "Activity" at bounding box center [173, 606] width 42 height 25
